Goal: Task Accomplishment & Management: Manage account settings

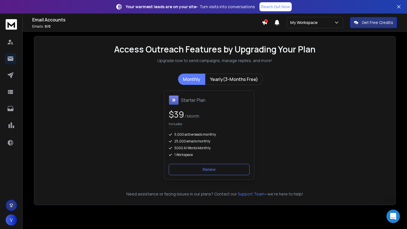
scroll to position [141, 0]
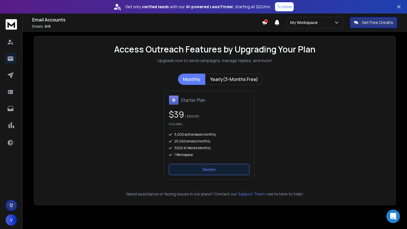
click at [197, 169] on button "Renew" at bounding box center [209, 169] width 81 height 11
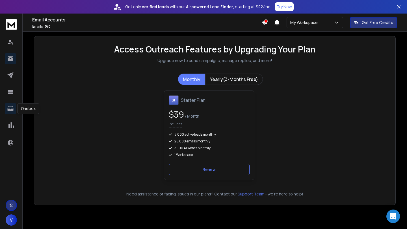
click at [15, 111] on link at bounding box center [10, 108] width 11 height 11
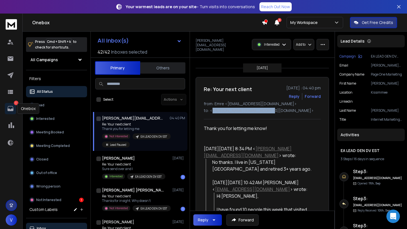
click at [11, 110] on icon at bounding box center [10, 108] width 6 height 5
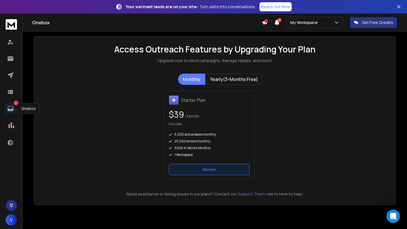
click at [189, 168] on button "Renew" at bounding box center [209, 169] width 81 height 11
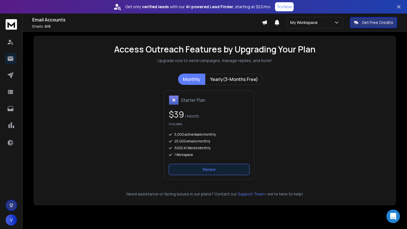
click at [189, 164] on button "Renew" at bounding box center [209, 169] width 81 height 11
